Goal: Task Accomplishment & Management: Manage account settings

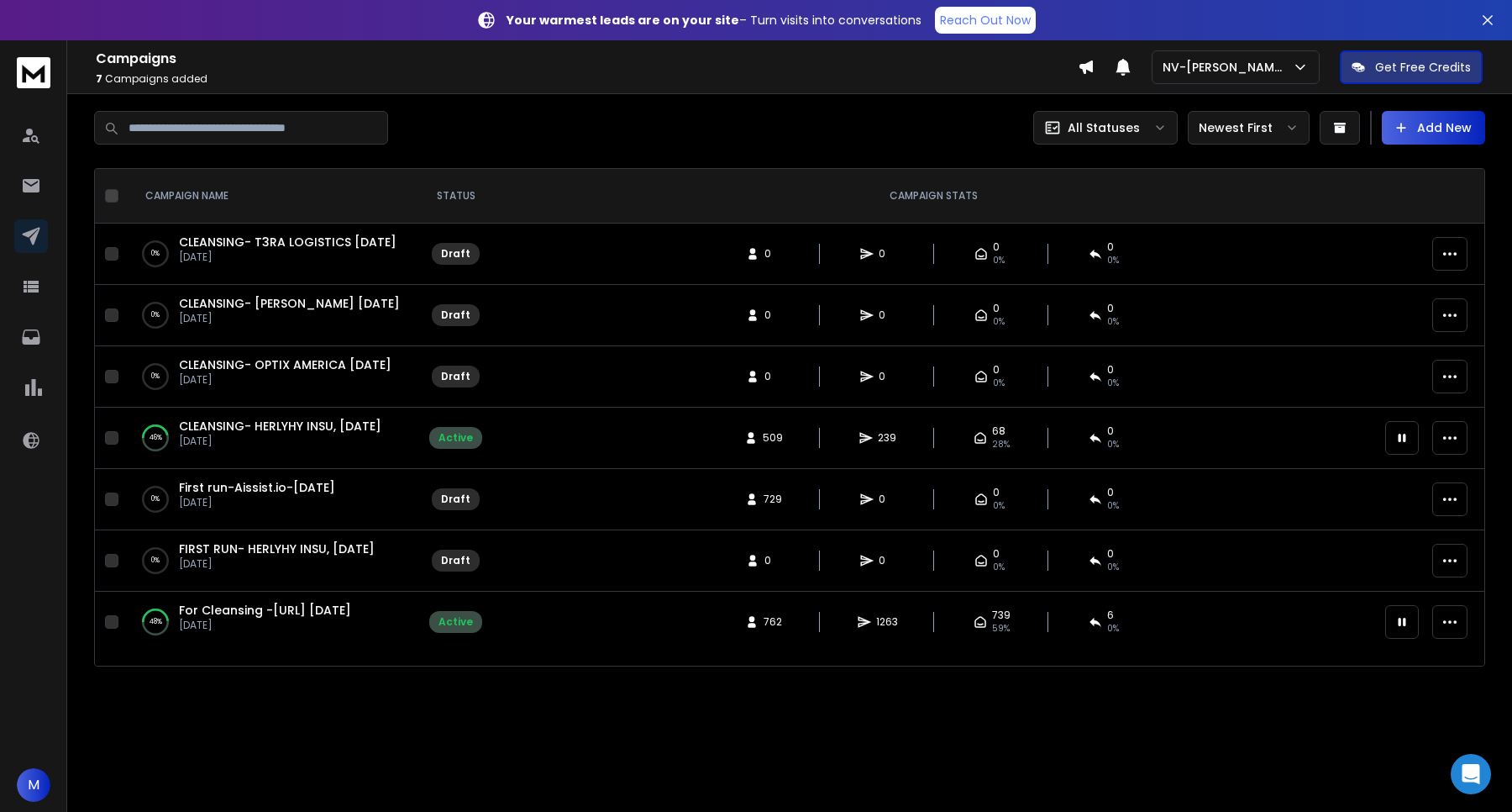
click at [588, 500] on div "729 0 0 0% 0 0%" at bounding box center [933, 499] width 862 height 27
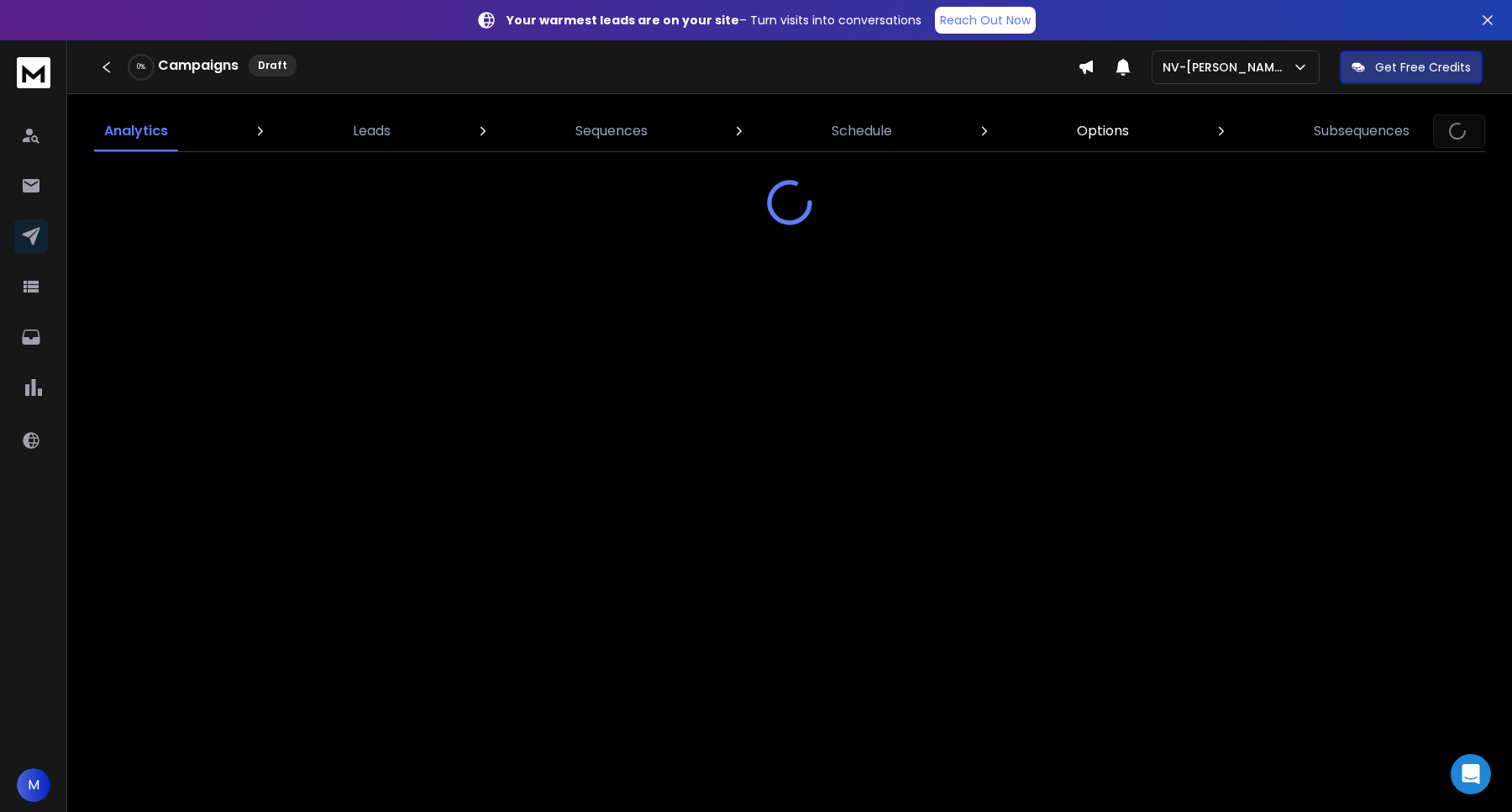
click at [1115, 131] on p "Options" at bounding box center [1103, 130] width 52 height 20
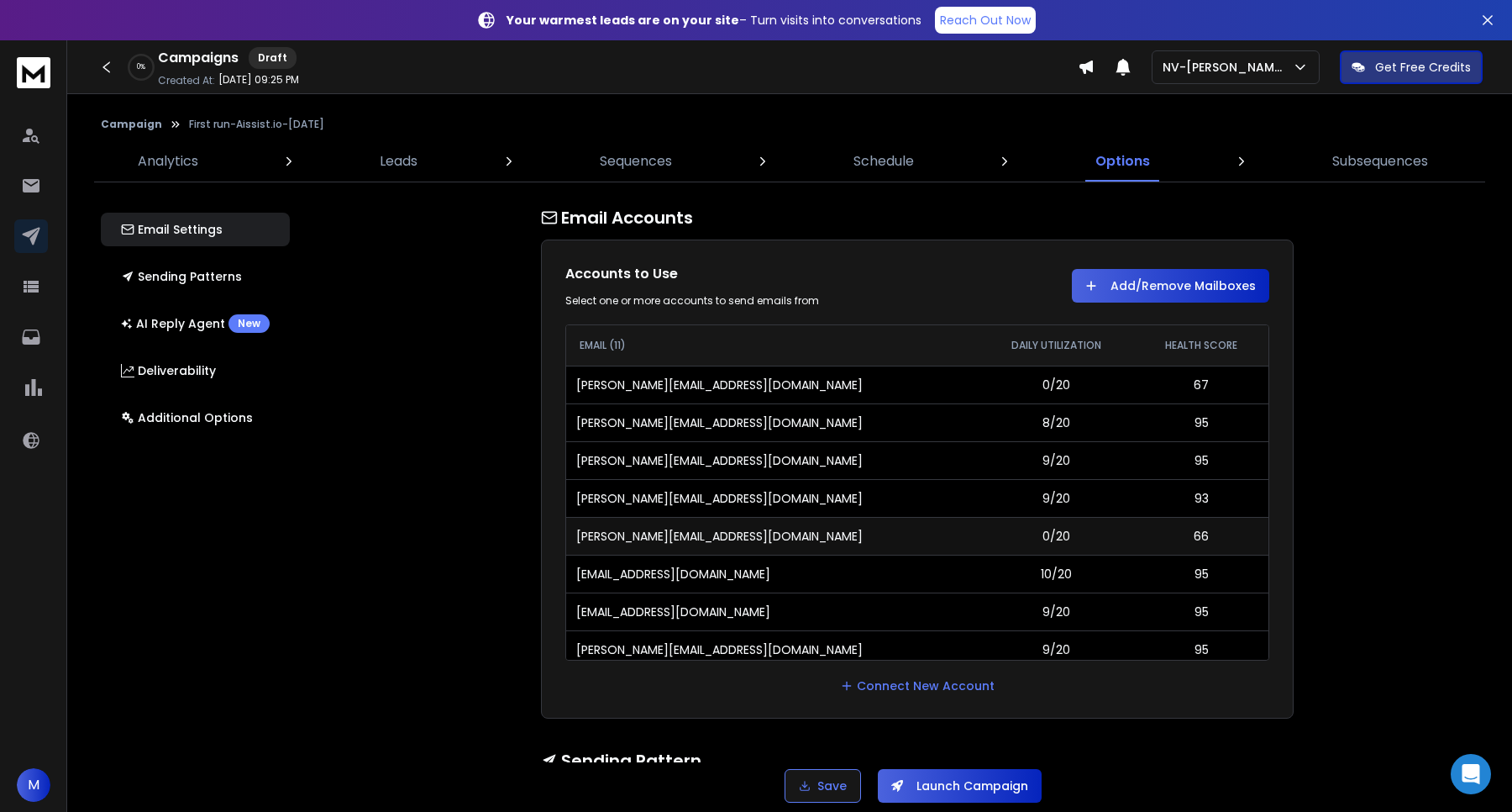
drag, startPoint x: 1194, startPoint y: 296, endPoint x: 1037, endPoint y: 535, distance: 286.0
click at [1194, 296] on button "Add/Remove Mailboxes" at bounding box center [1171, 285] width 198 height 33
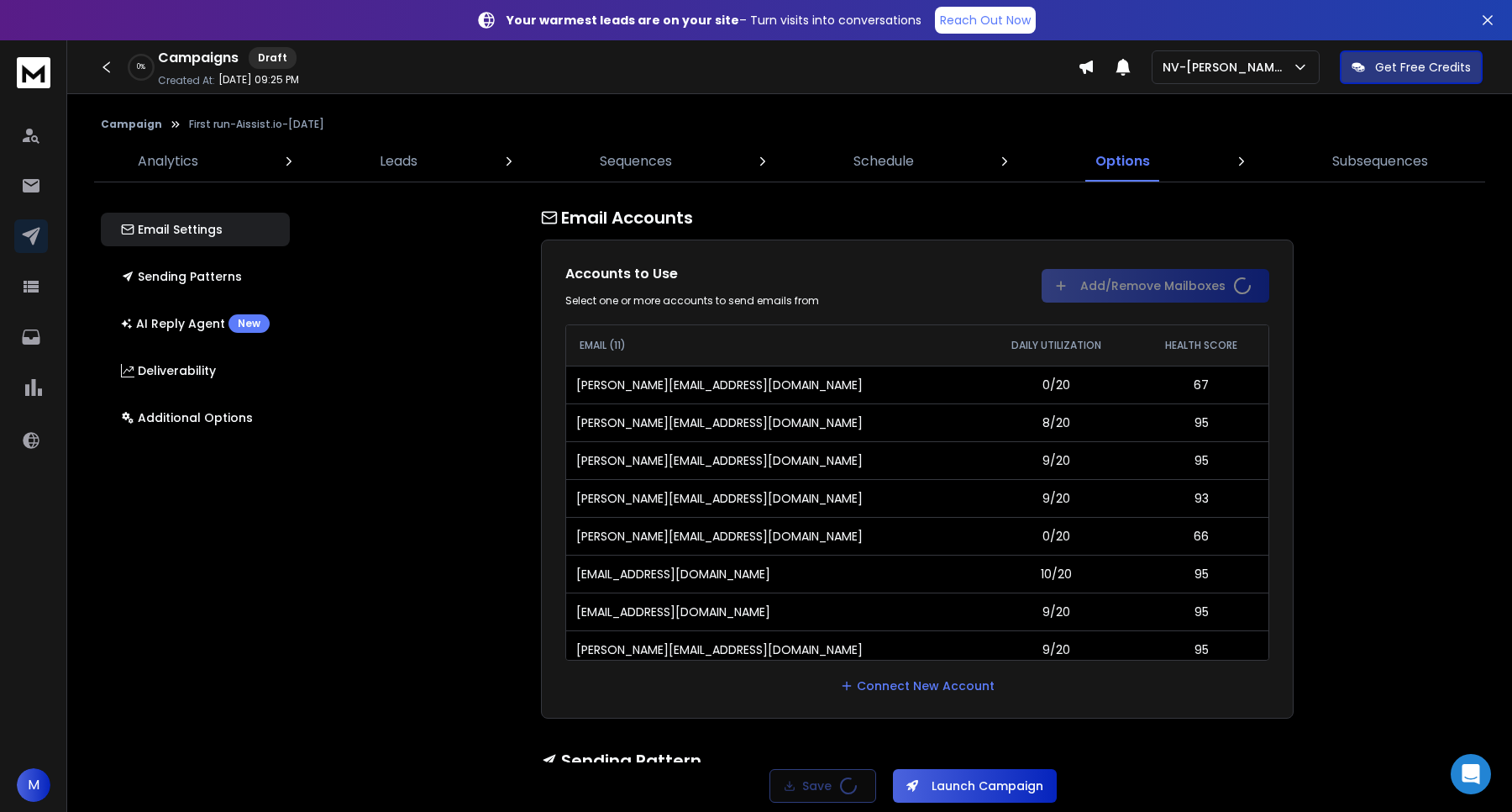
click at [1113, 286] on div "Add/Remove Mailboxes" at bounding box center [1155, 285] width 227 height 33
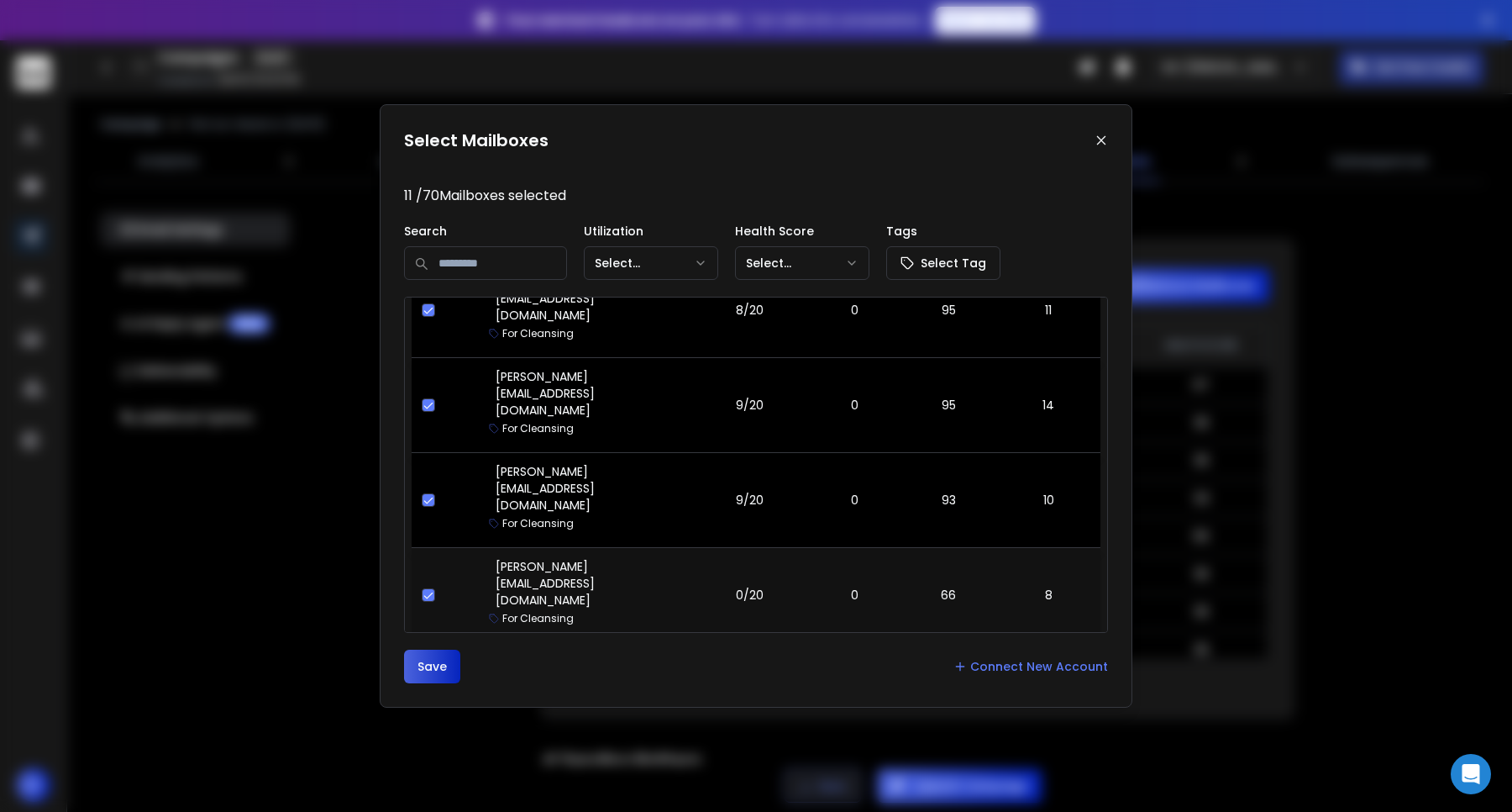
scroll to position [210, 0]
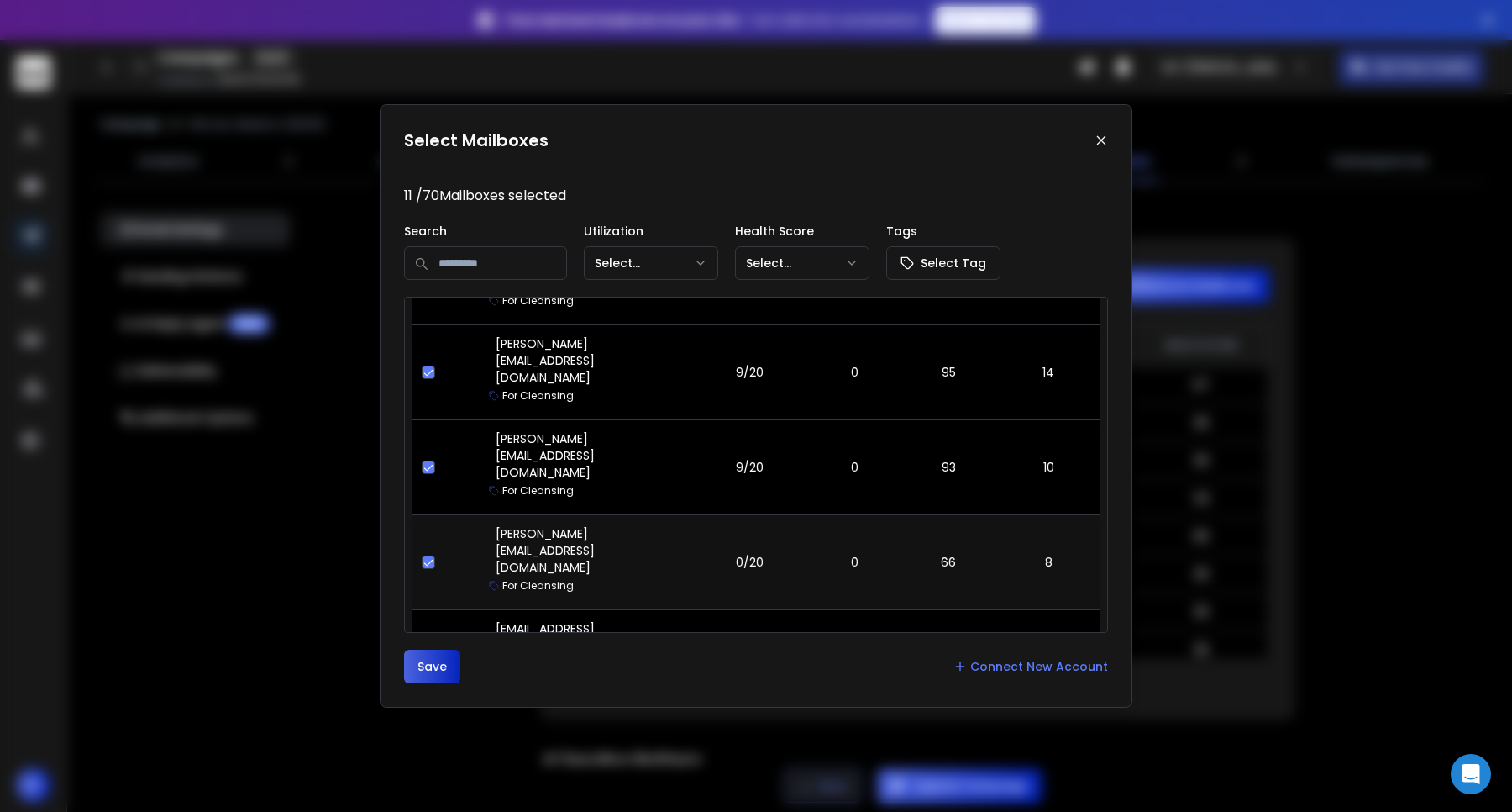
click at [425, 556] on button "button" at bounding box center [428, 562] width 13 height 13
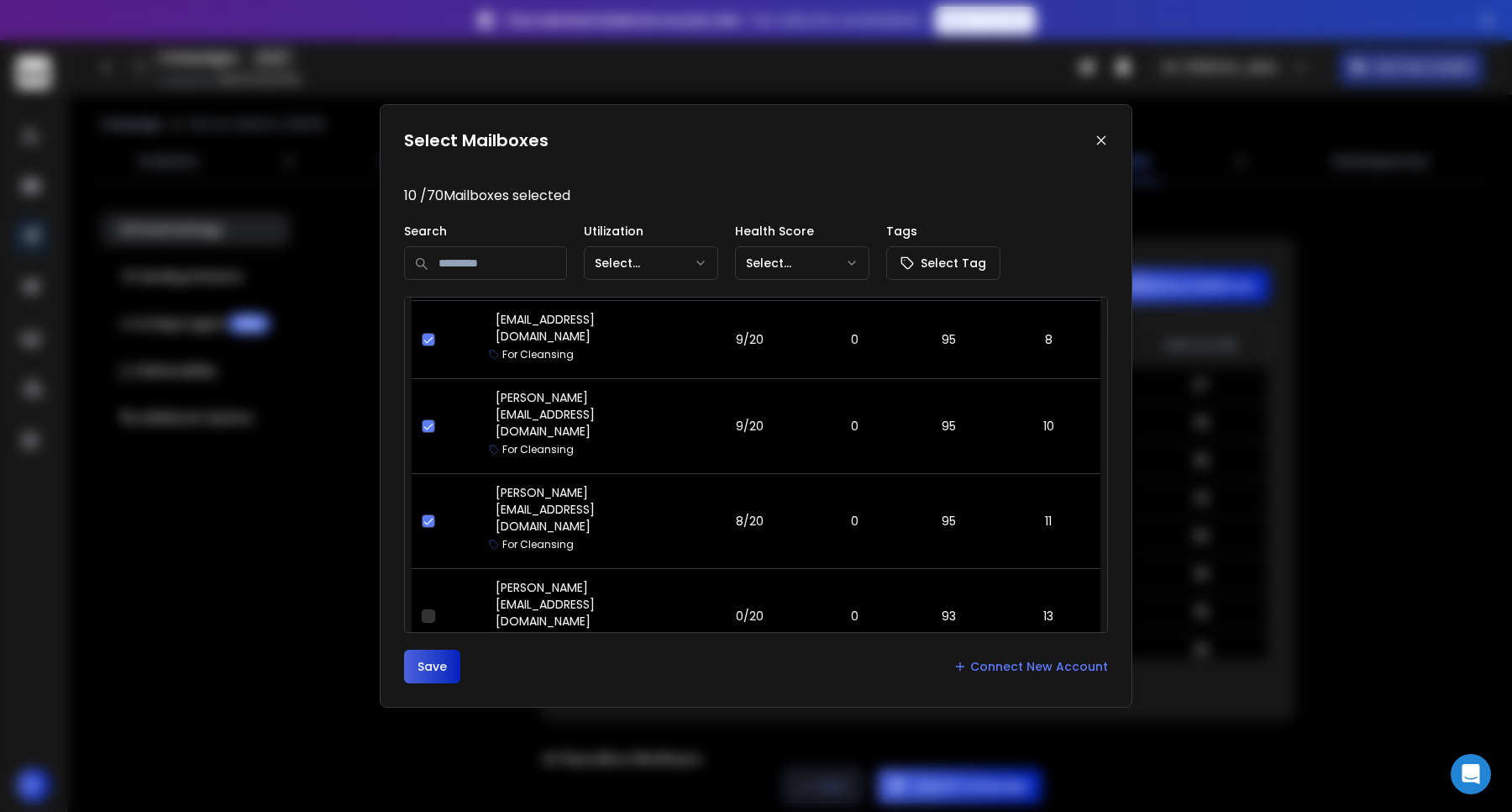
scroll to position [630, 0]
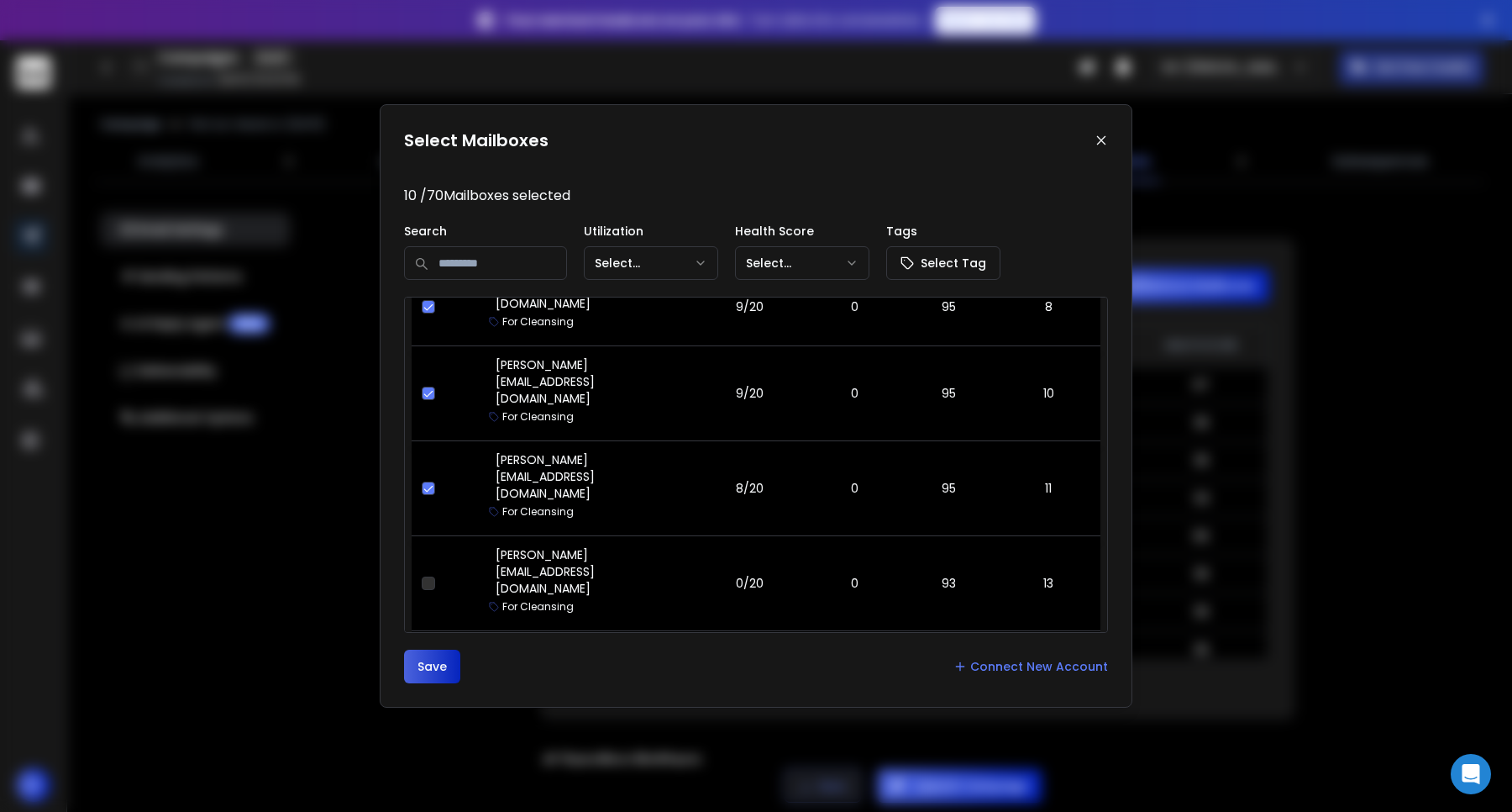
click at [430, 658] on button "Save" at bounding box center [432, 666] width 56 height 33
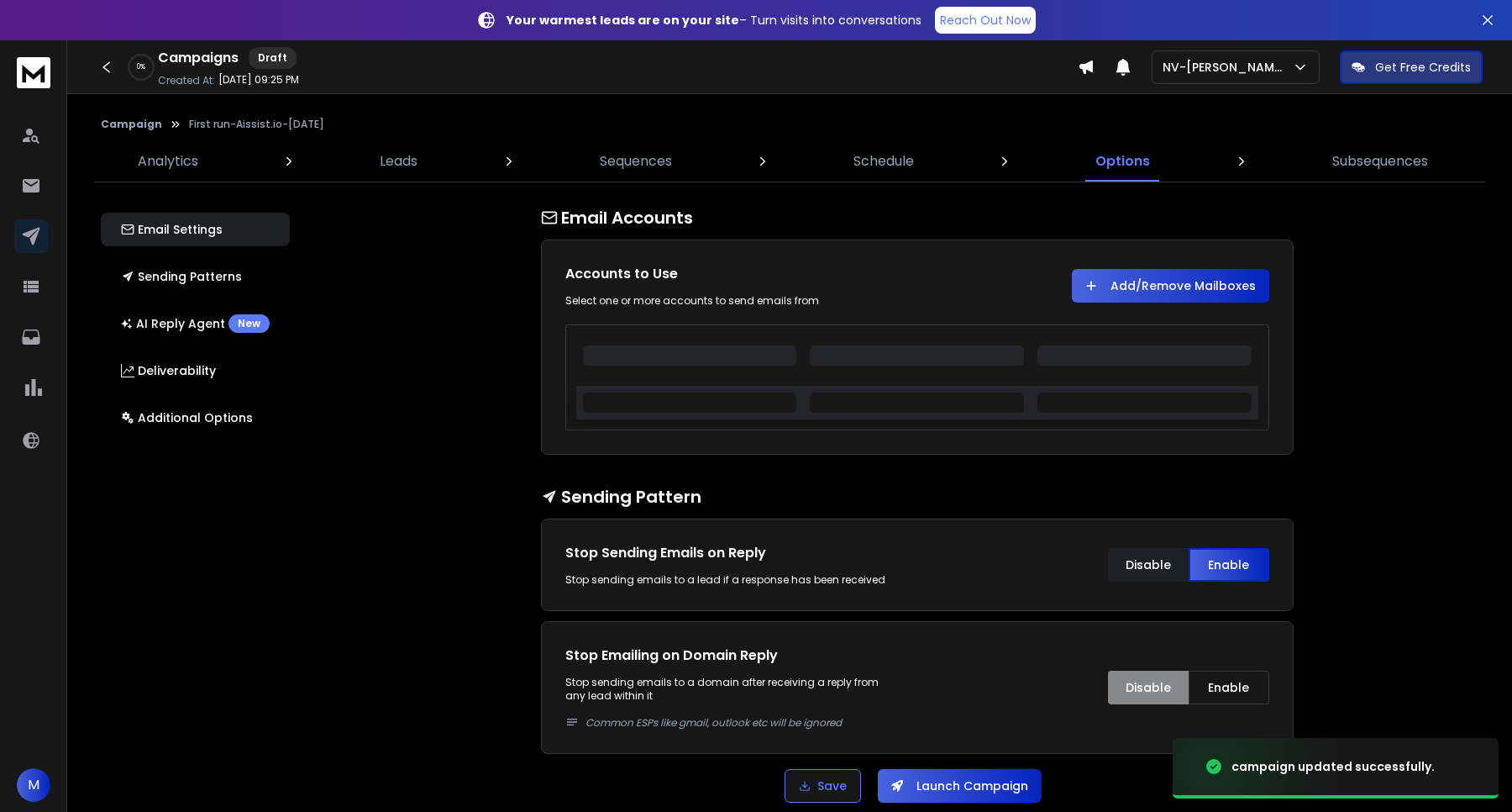
click at [1437, 556] on div "Email Accounts Accounts to Use Select one or more accounts to send emails from …" at bounding box center [927, 484] width 1221 height 556
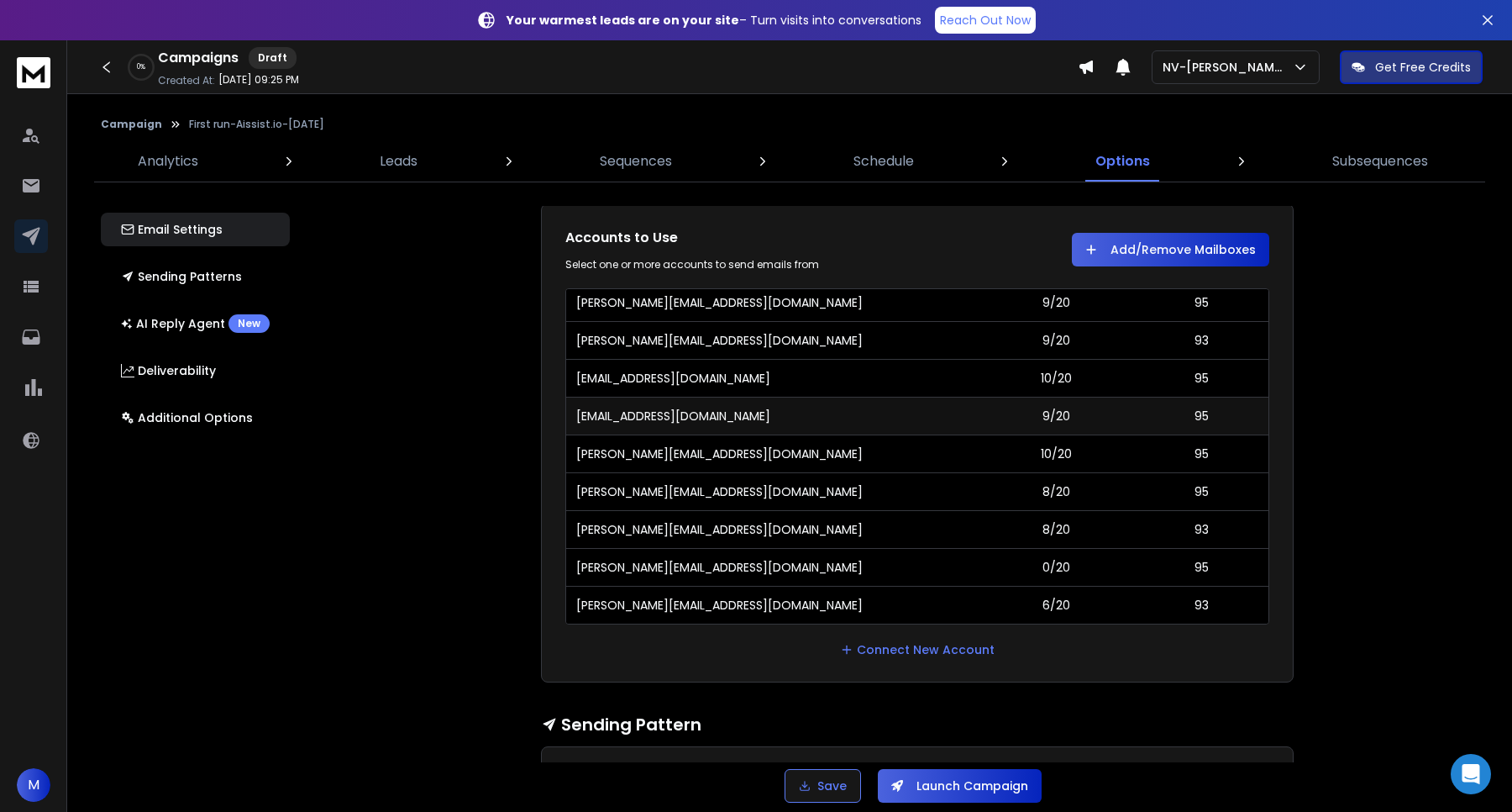
scroll to position [0, 0]
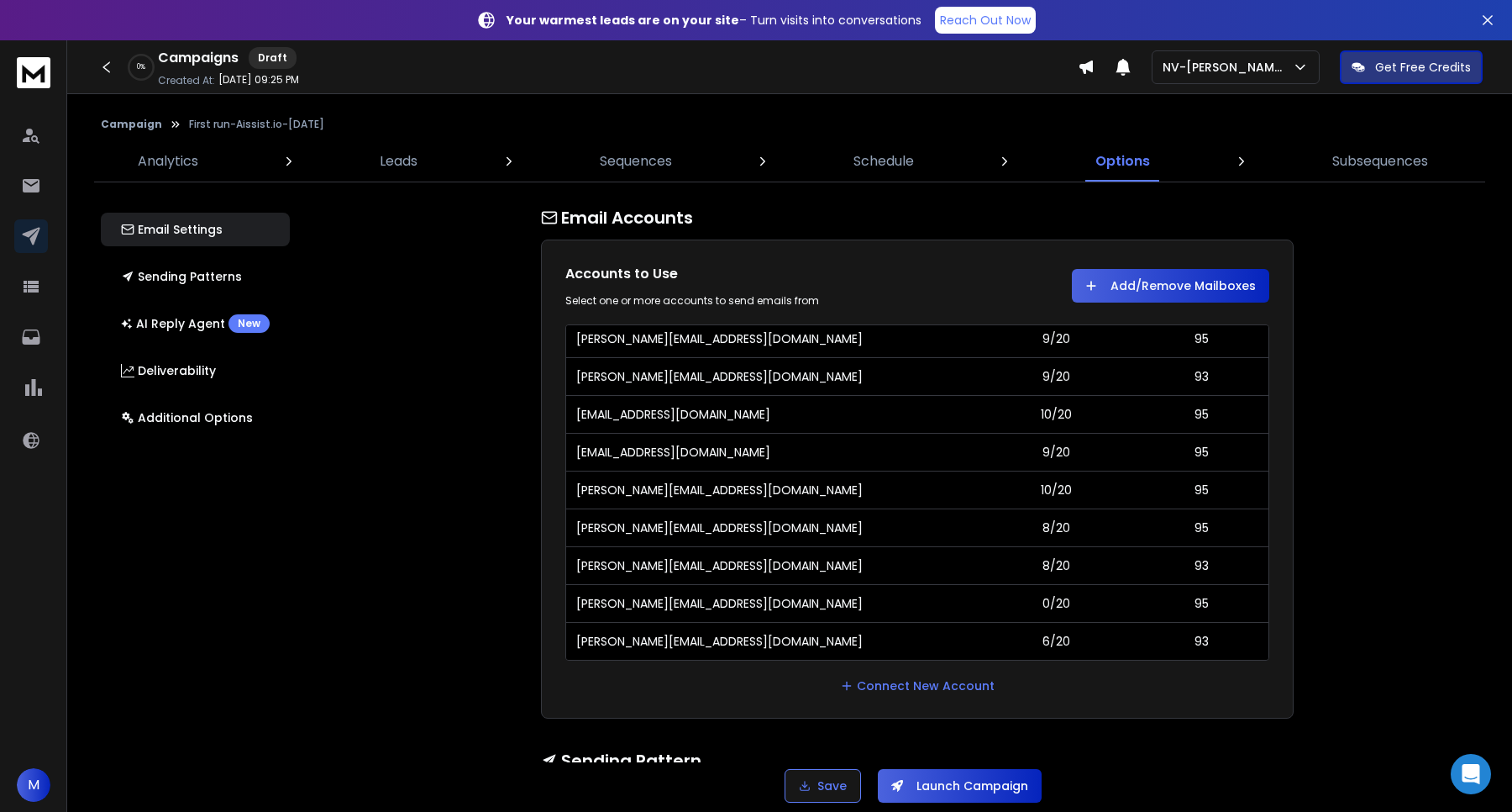
click at [813, 787] on button "Save" at bounding box center [822, 786] width 76 height 33
